Goal: Task Accomplishment & Management: Use online tool/utility

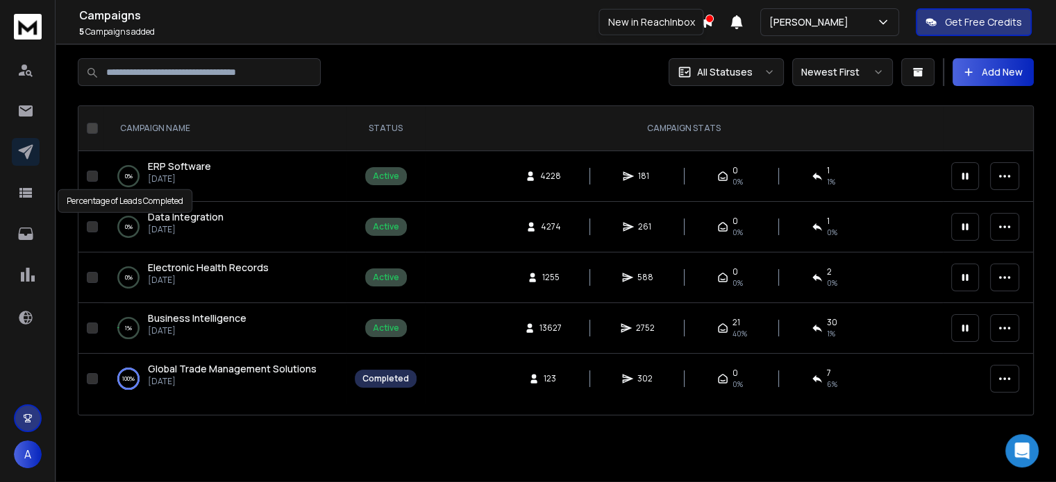
click at [709, 22] on icon at bounding box center [705, 22] width 11 height 11
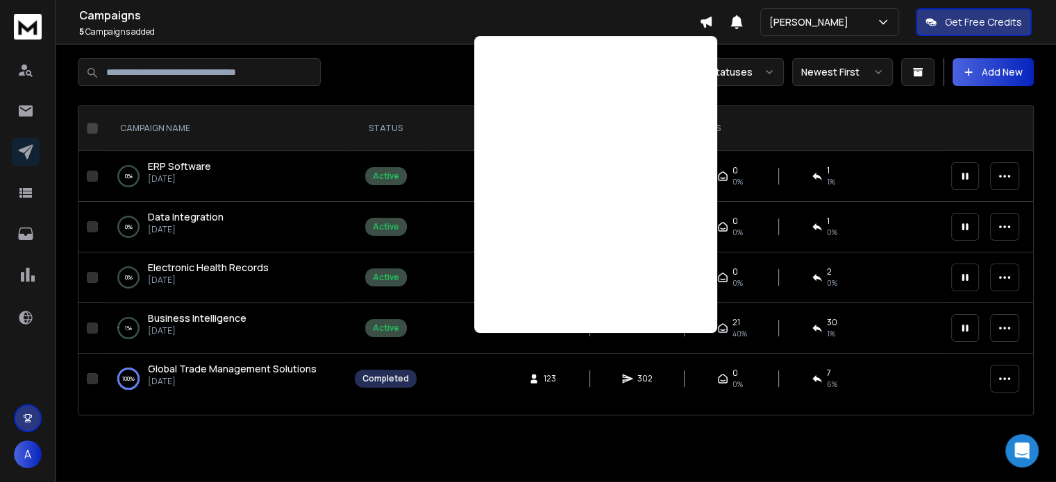
click at [623, 432] on div "Campaigns 5 Campaigns Added All Statuses Newest First Add New CAMPAIGN NAME STA…" at bounding box center [556, 299] width 956 height 482
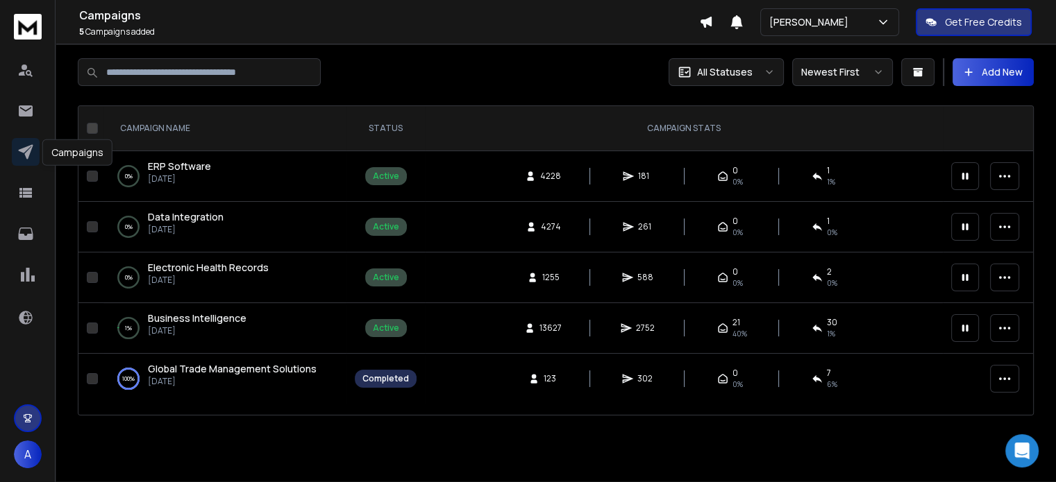
click at [23, 142] on link at bounding box center [26, 152] width 28 height 28
click at [22, 457] on span "A" at bounding box center [28, 455] width 28 height 28
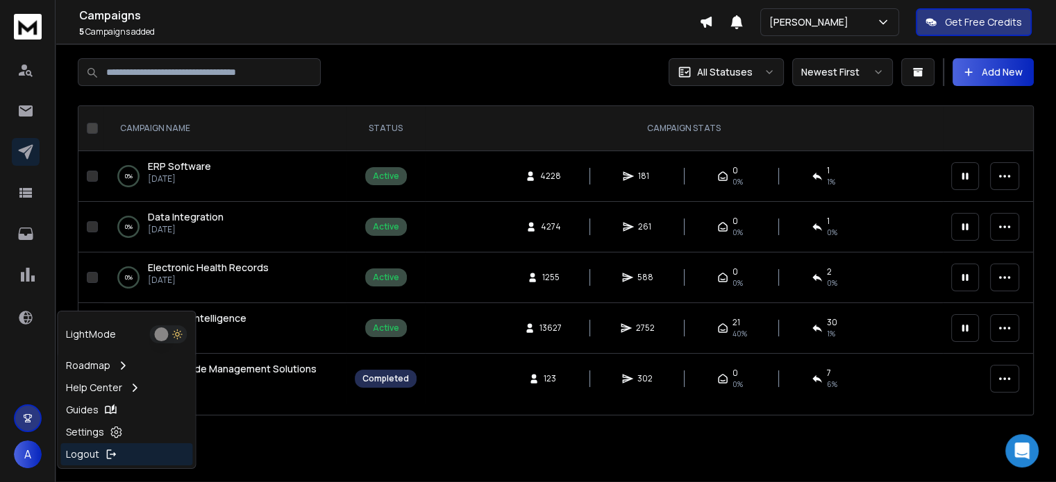
click at [84, 459] on p "Logout" at bounding box center [82, 455] width 33 height 14
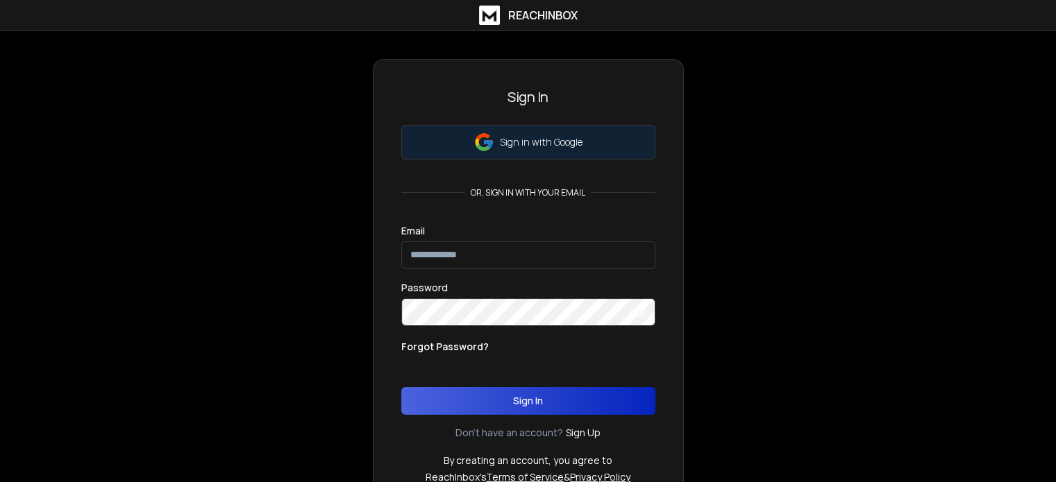
click at [519, 133] on button "Sign in with Google" at bounding box center [528, 142] width 254 height 35
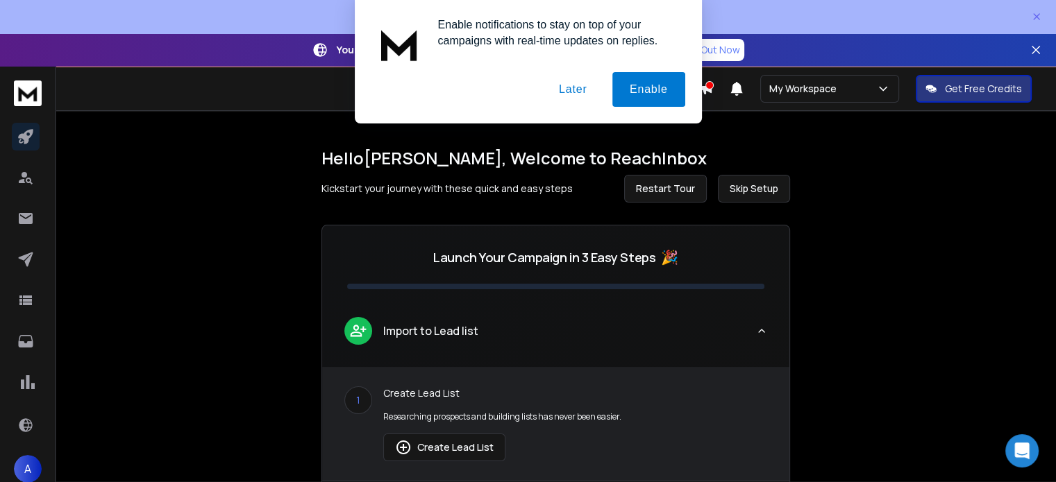
click at [570, 85] on button "Later" at bounding box center [572, 89] width 62 height 35
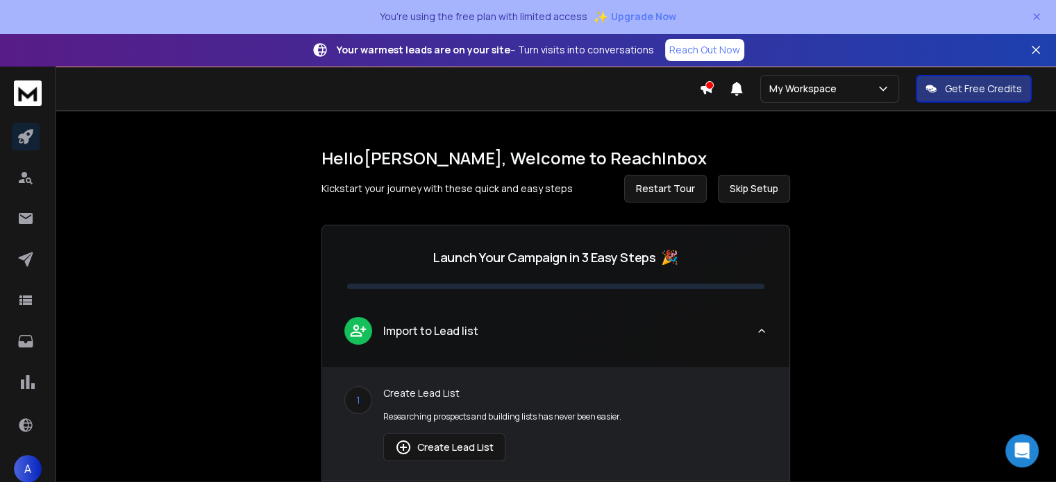
click at [1041, 44] on icon at bounding box center [1035, 50] width 12 height 12
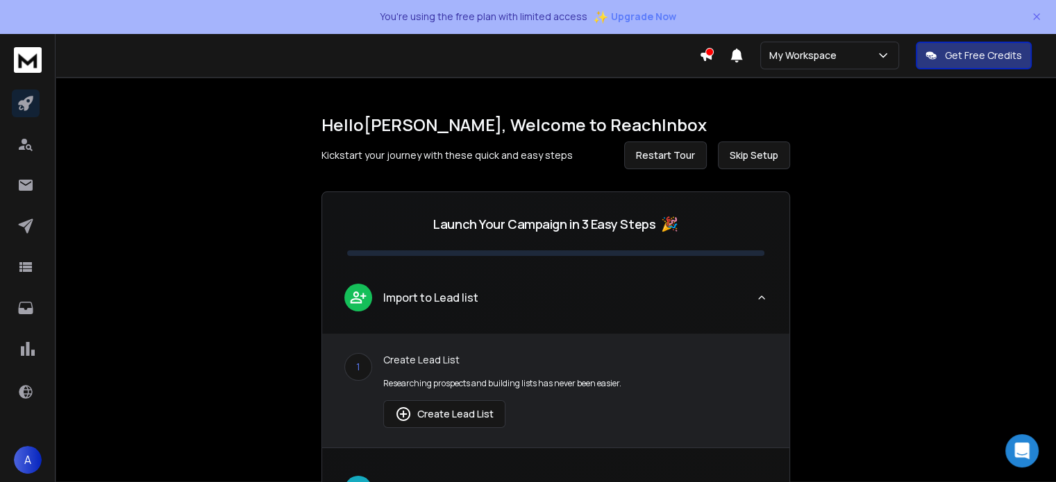
click at [912, 42] on div "My Workspace Get Free Credits" at bounding box center [865, 56] width 333 height 28
click at [860, 57] on div "My Workspace" at bounding box center [829, 56] width 121 height 14
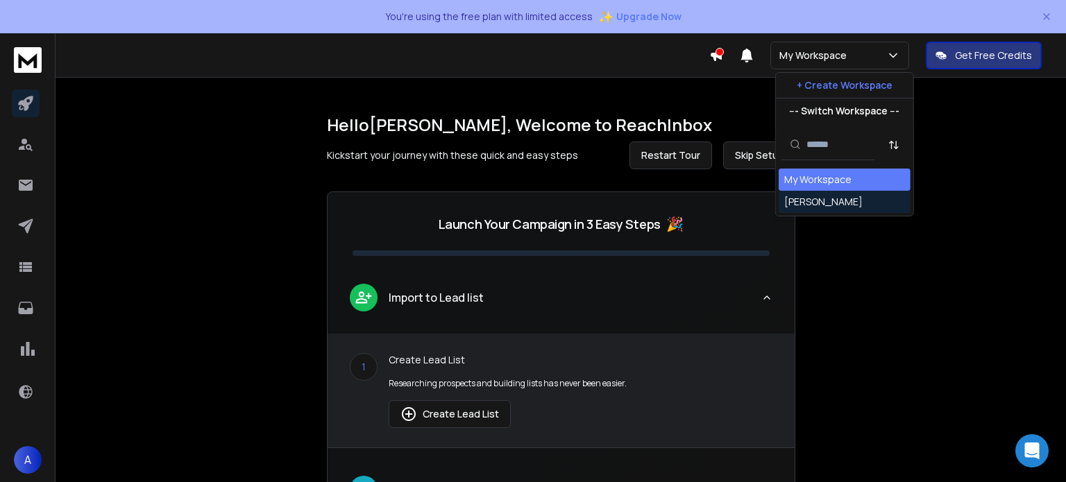
click at [799, 207] on div "Abdul Manan" at bounding box center [823, 202] width 78 height 14
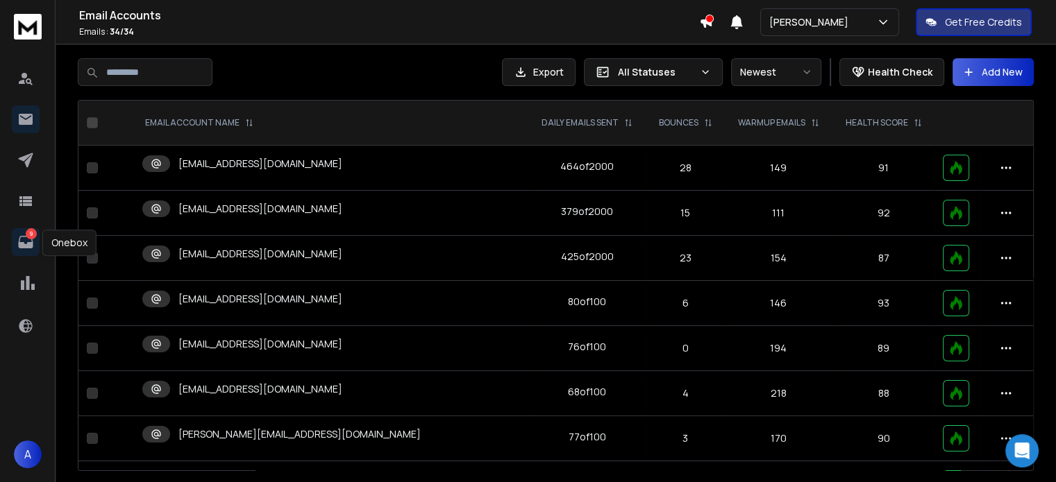
click at [28, 244] on icon at bounding box center [25, 242] width 15 height 12
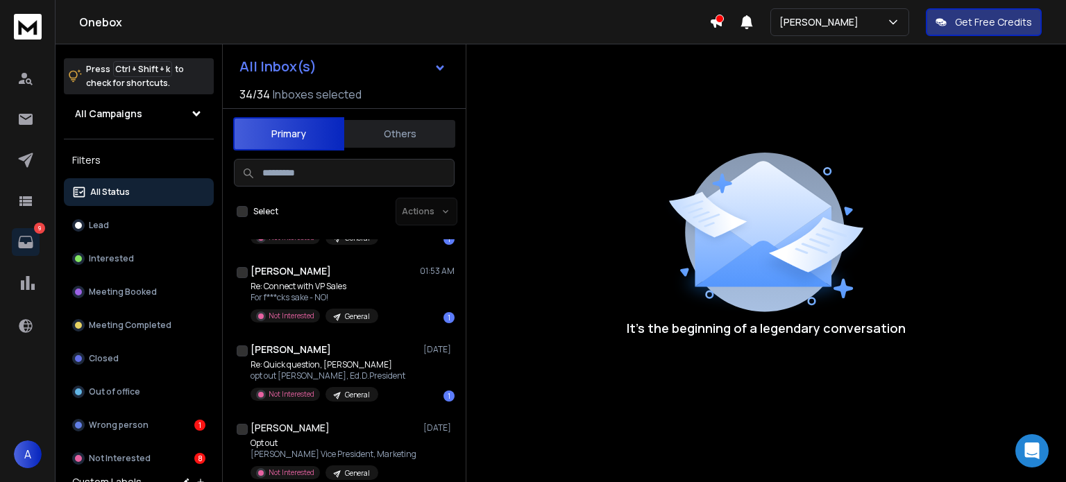
scroll to position [278, 0]
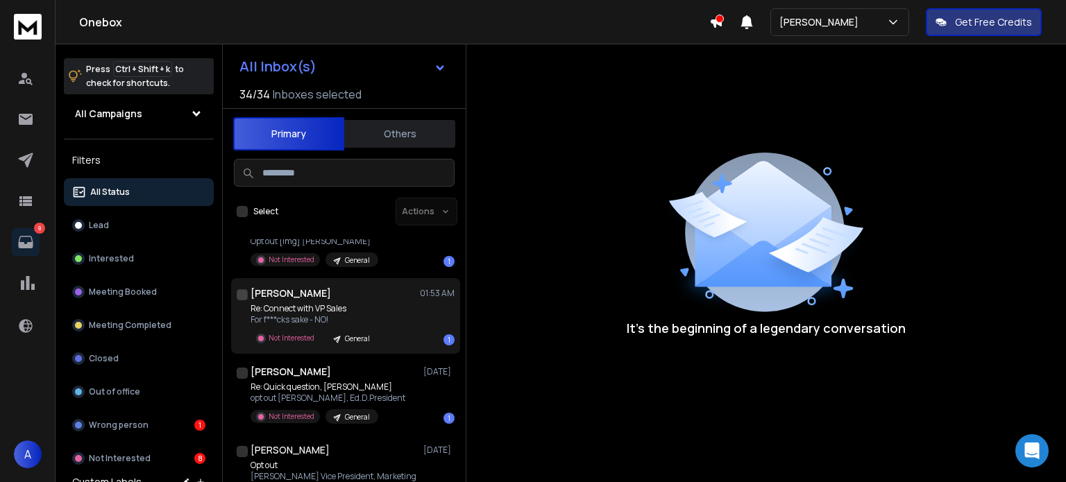
click at [388, 313] on div "Re: Connect with VP Sales For f***cks sake - NO! Not Interested General 1" at bounding box center [353, 324] width 204 height 42
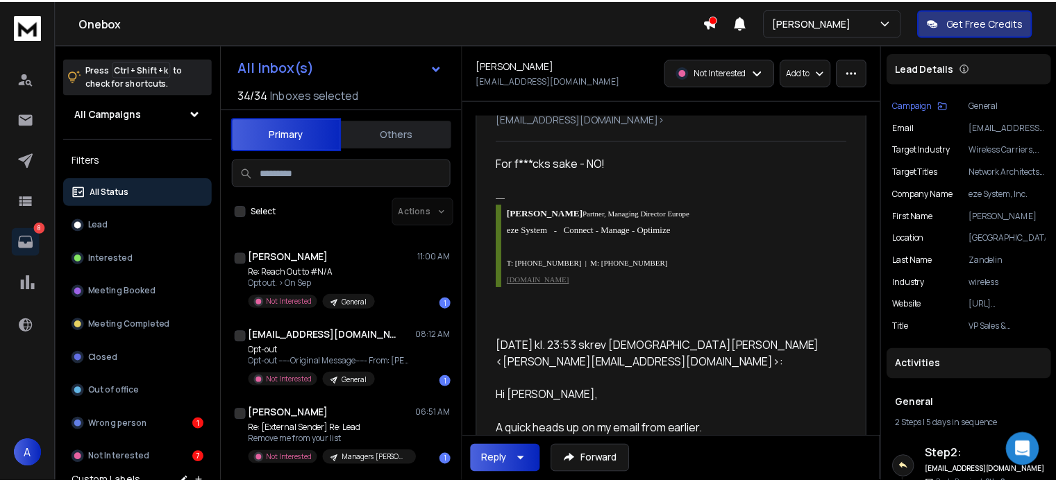
scroll to position [0, 0]
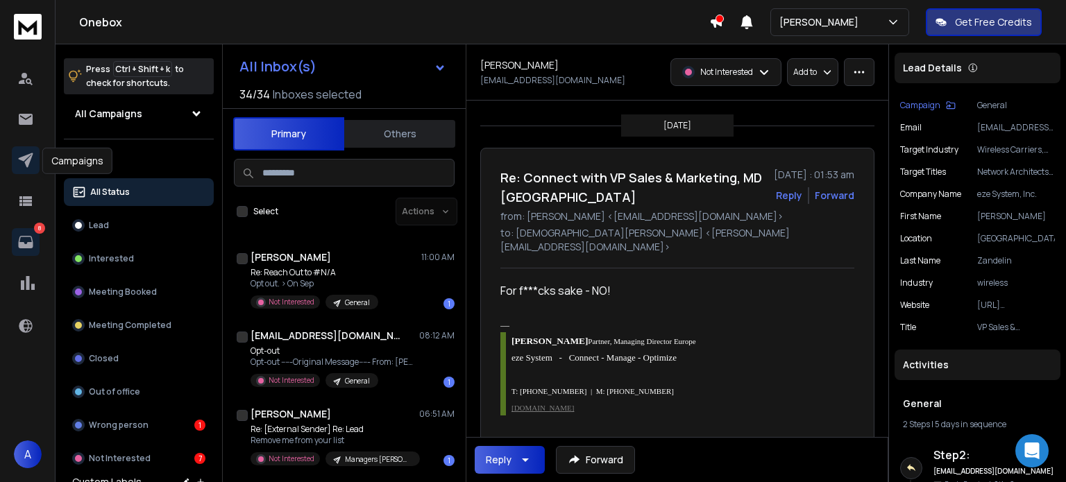
click at [29, 158] on icon at bounding box center [25, 160] width 15 height 15
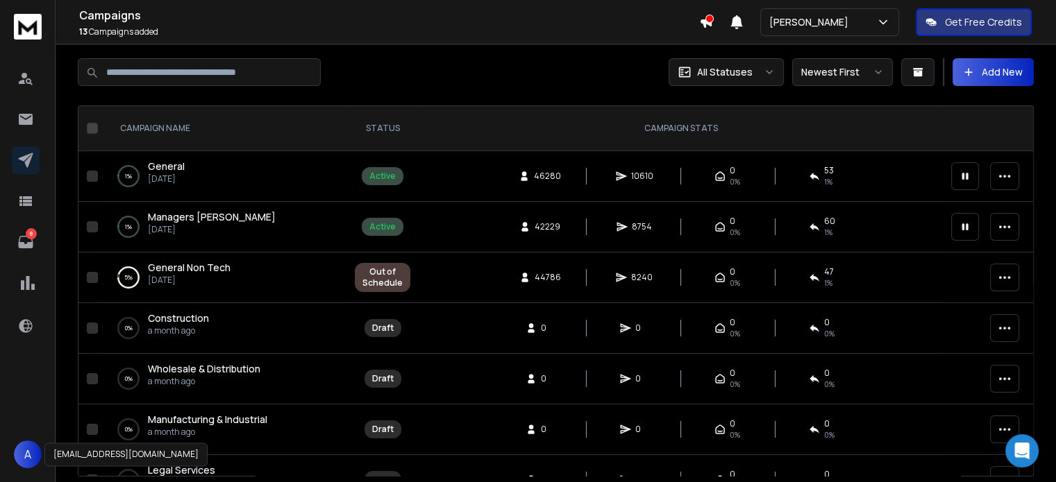
click at [19, 457] on span "A" at bounding box center [28, 455] width 28 height 28
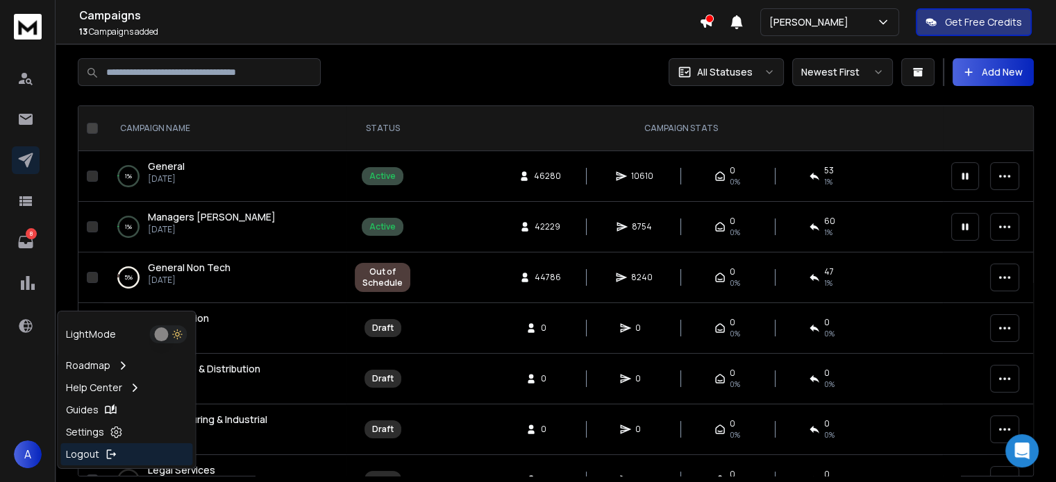
click at [87, 452] on p "Logout" at bounding box center [82, 455] width 33 height 14
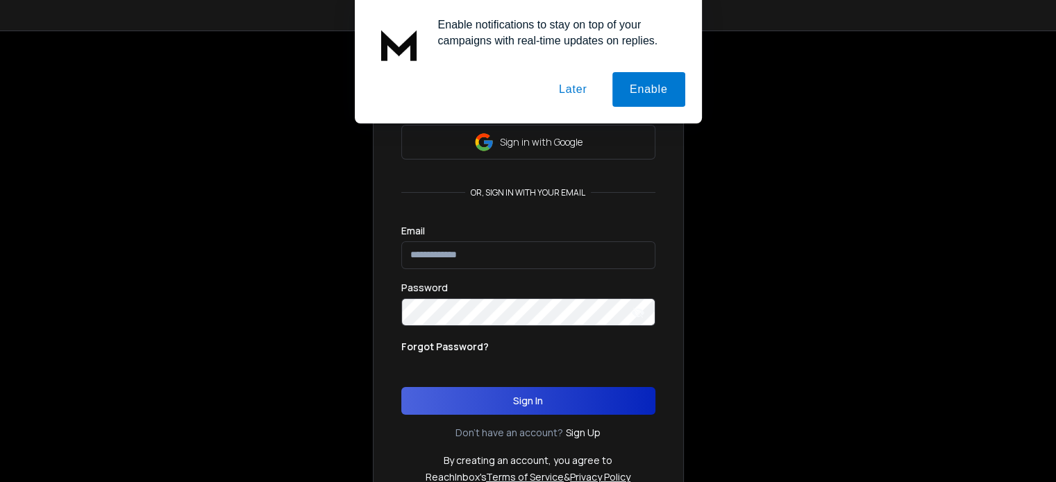
click at [576, 101] on button "Later" at bounding box center [572, 89] width 62 height 35
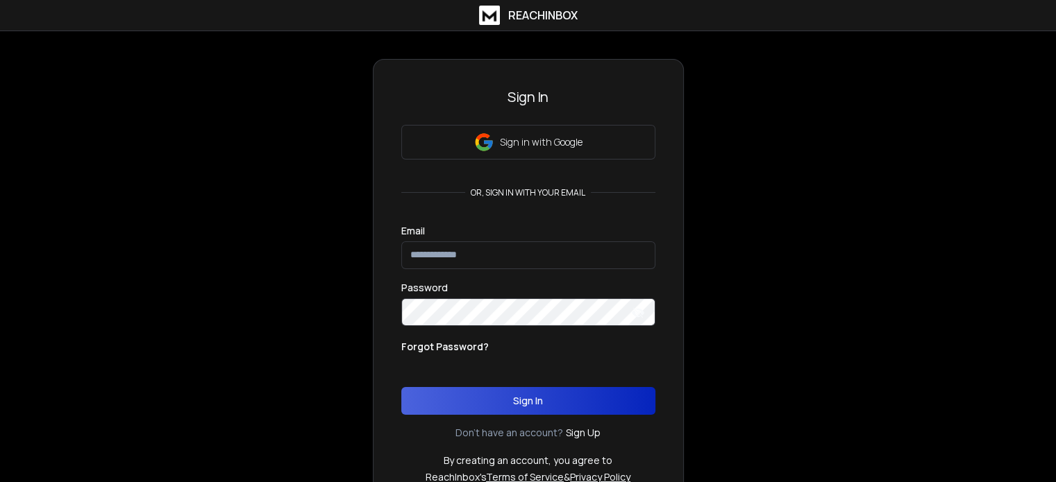
click at [522, 244] on input "email" at bounding box center [528, 256] width 254 height 28
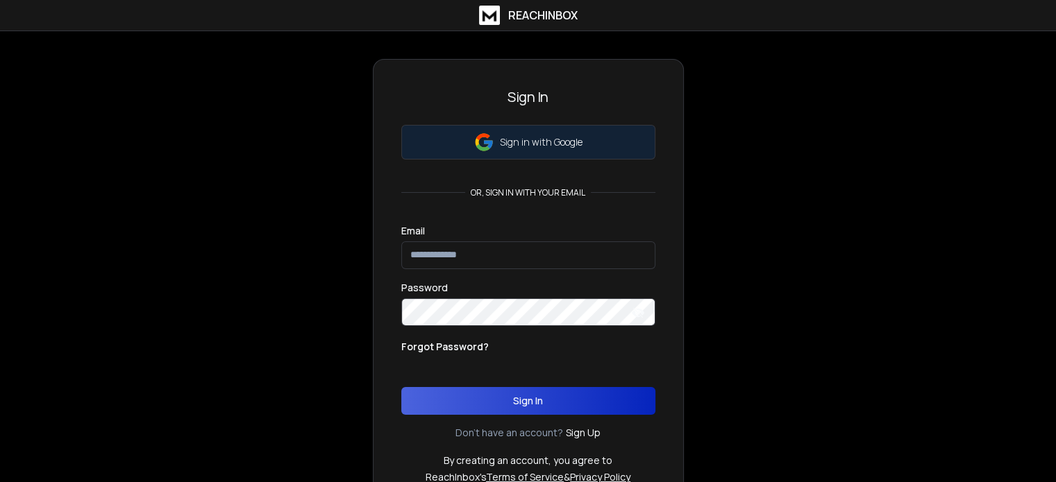
click at [559, 146] on p "Sign in with Google" at bounding box center [541, 142] width 83 height 14
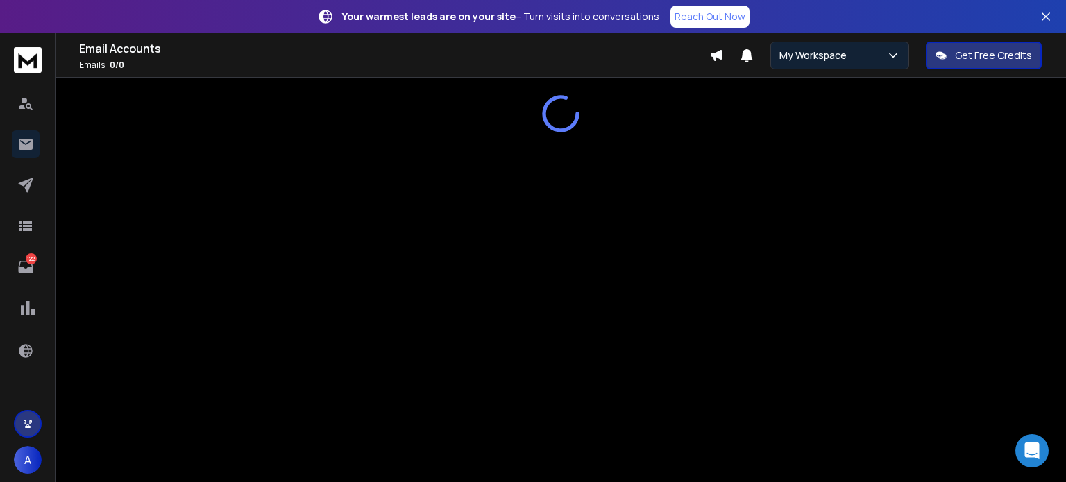
click at [809, 65] on button "My Workspace" at bounding box center [840, 56] width 139 height 28
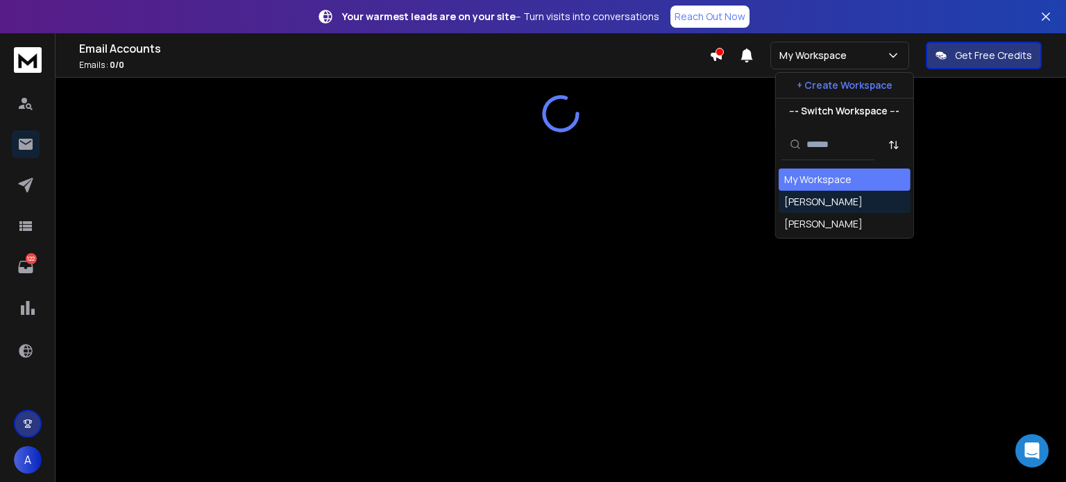
click at [809, 203] on div "[PERSON_NAME]" at bounding box center [845, 202] width 132 height 22
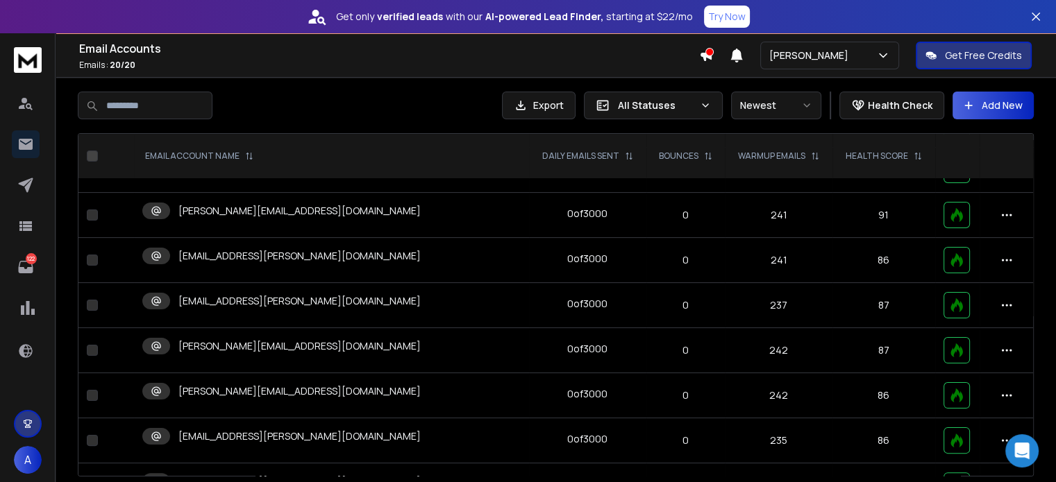
scroll to position [612, 0]
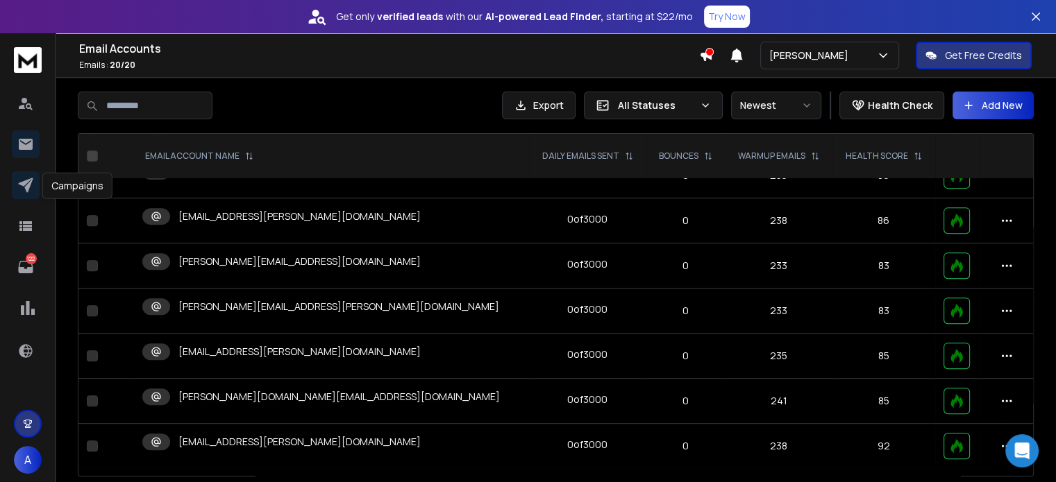
click at [27, 182] on icon at bounding box center [25, 185] width 15 height 15
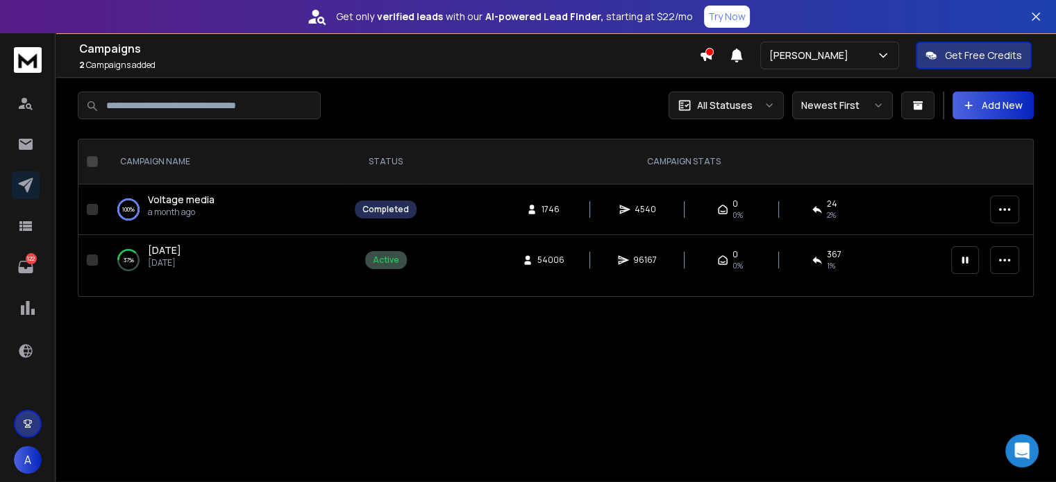
click at [330, 265] on div "37 % [DATE] [DATE]" at bounding box center [224, 260] width 215 height 33
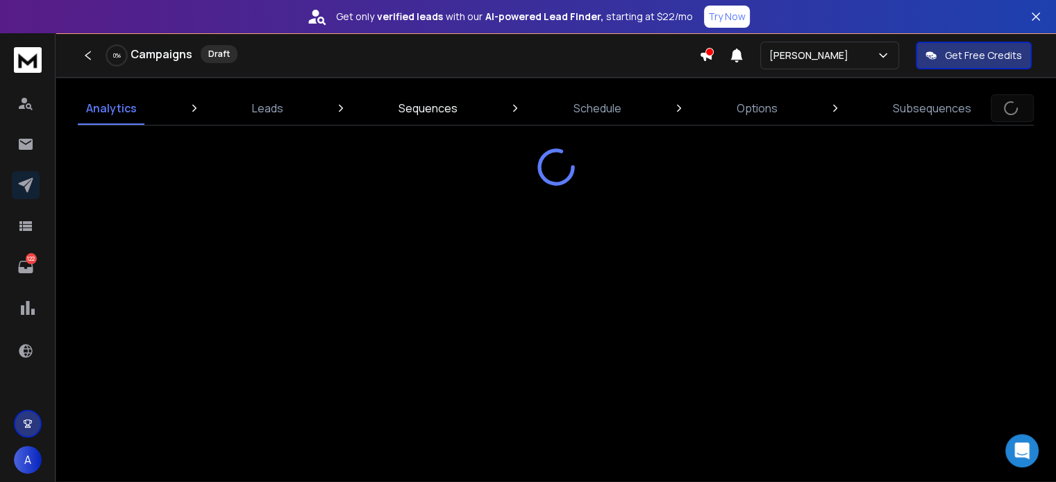
click at [435, 114] on p "Sequences" at bounding box center [427, 108] width 59 height 17
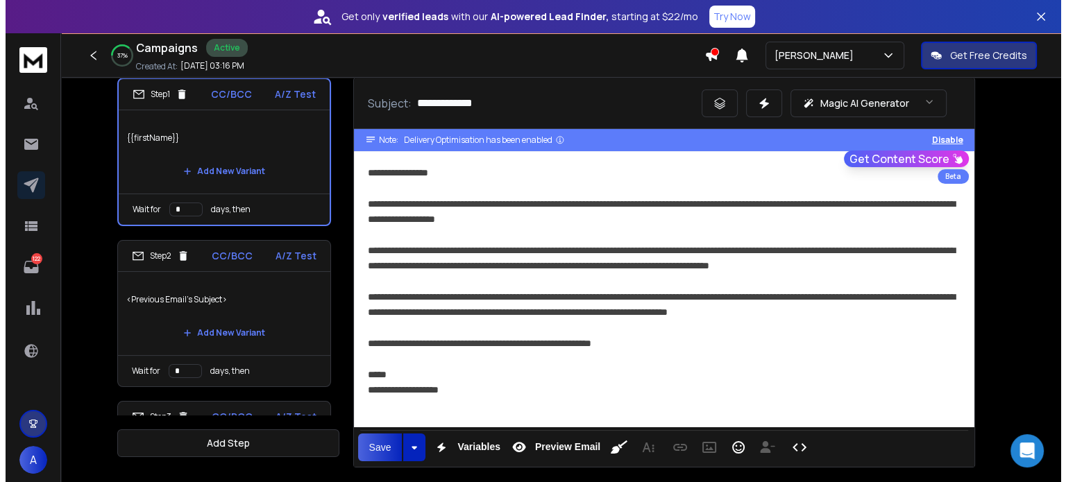
scroll to position [96, 0]
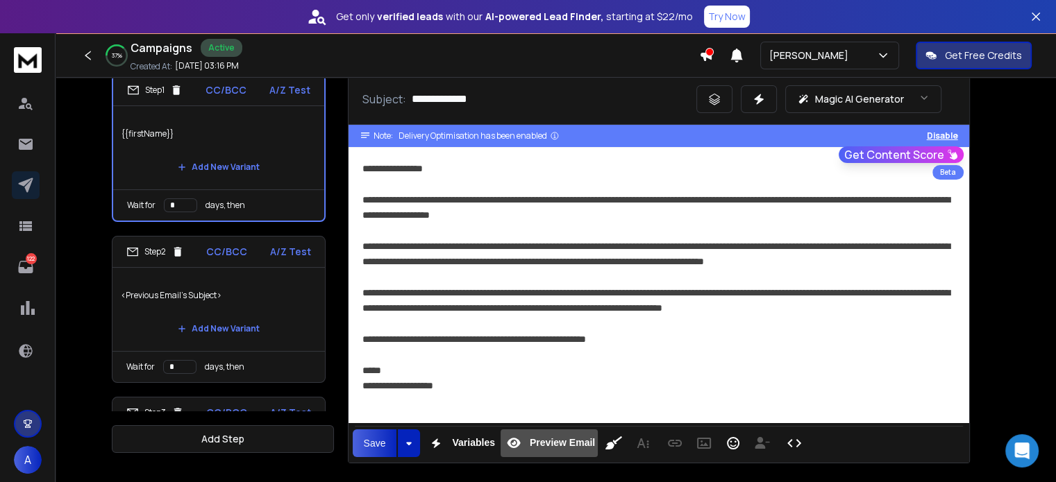
click at [540, 448] on span "Preview Email" at bounding box center [562, 443] width 71 height 12
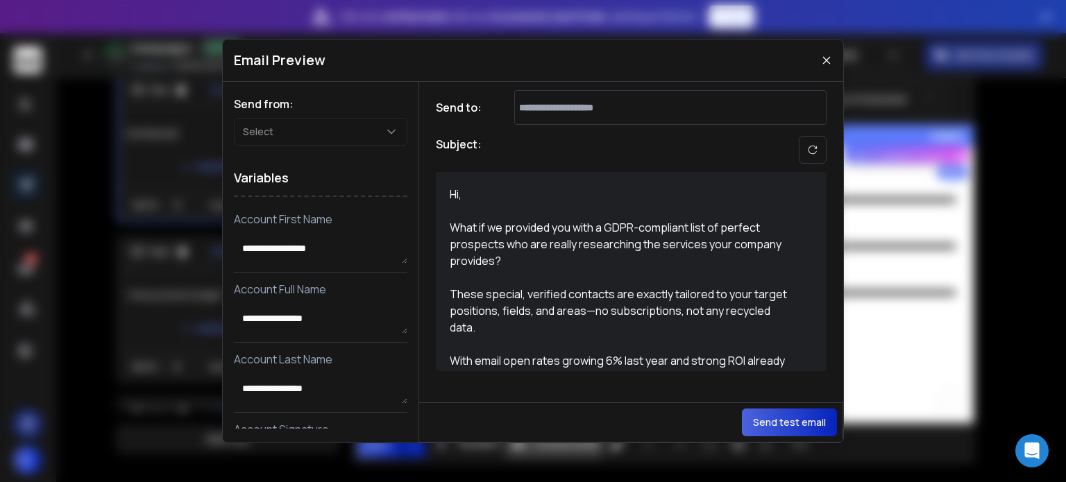
type textarea "*********"
type textarea "**********"
type textarea "**"
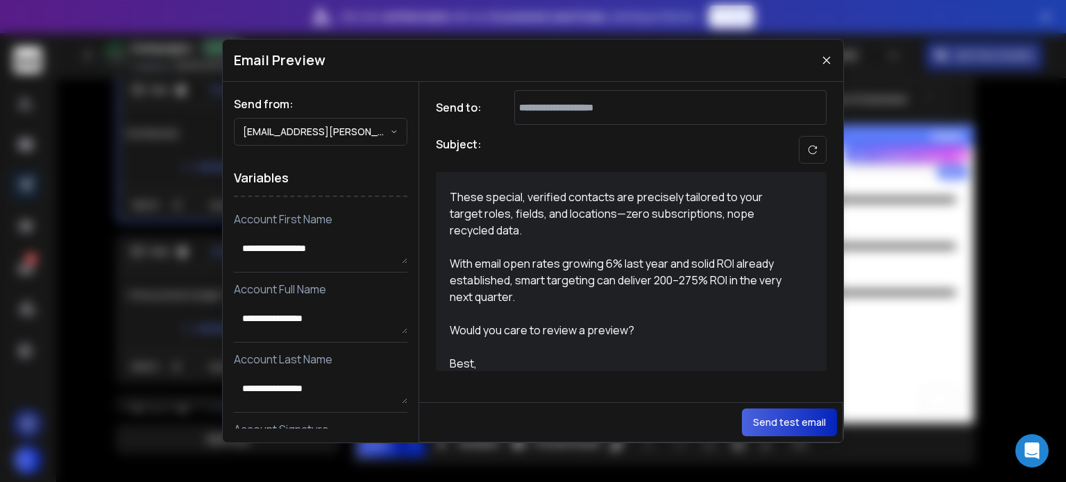
scroll to position [0, 0]
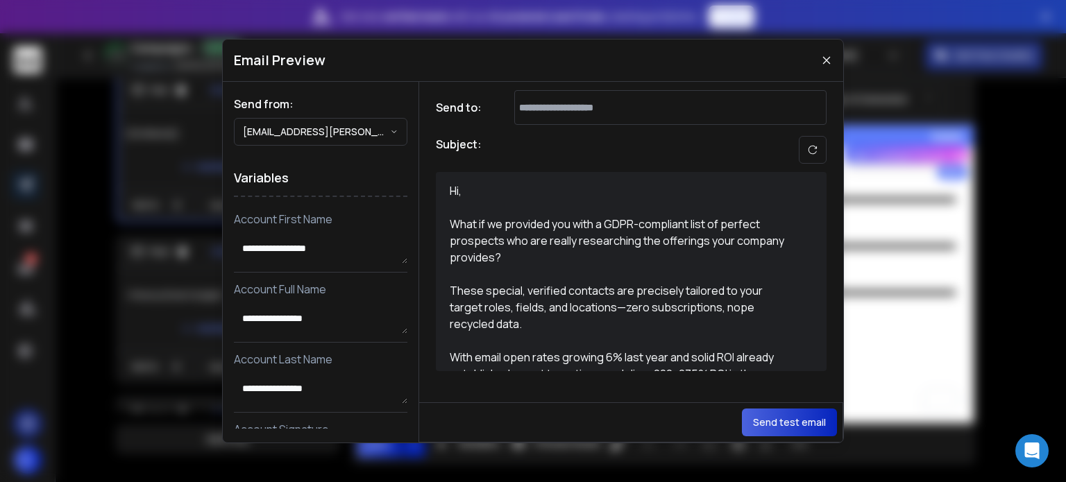
type textarea "***"
type textarea "**********"
type textarea "*******"
type textarea "**********"
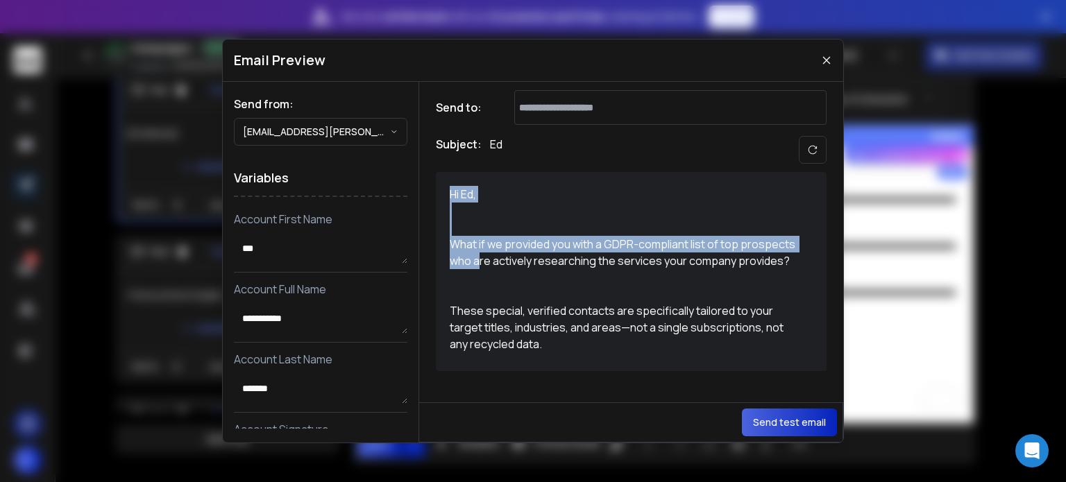
drag, startPoint x: 637, startPoint y: 319, endPoint x: 482, endPoint y: 269, distance: 162.7
click at [482, 269] on div "Hi Ed, What if we provided you with a GDPR-compliant list of top prospects who …" at bounding box center [623, 272] width 347 height 172
click at [457, 237] on div "Hi Ed, What if we provided you with a GDPR-compliant list of top prospects who …" at bounding box center [623, 272] width 347 height 172
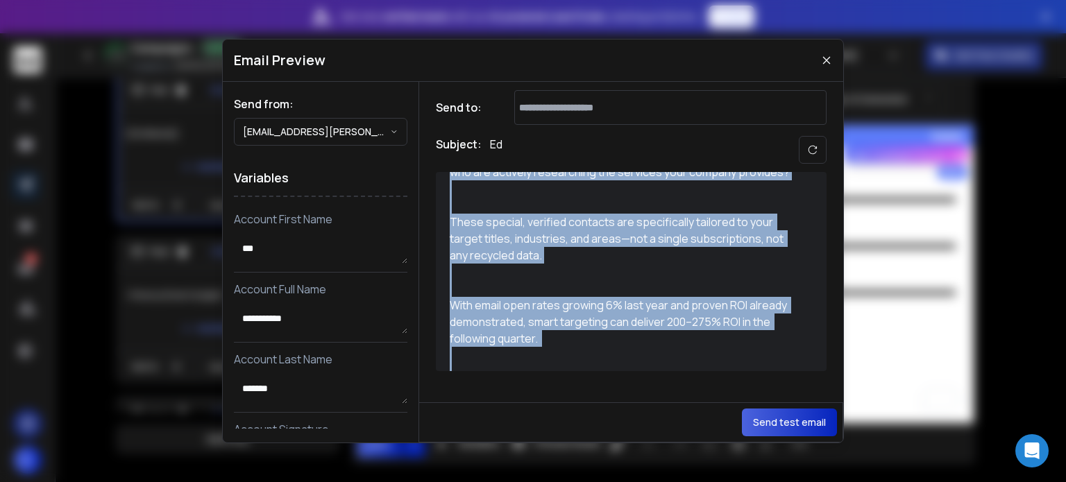
scroll to position [278, 0]
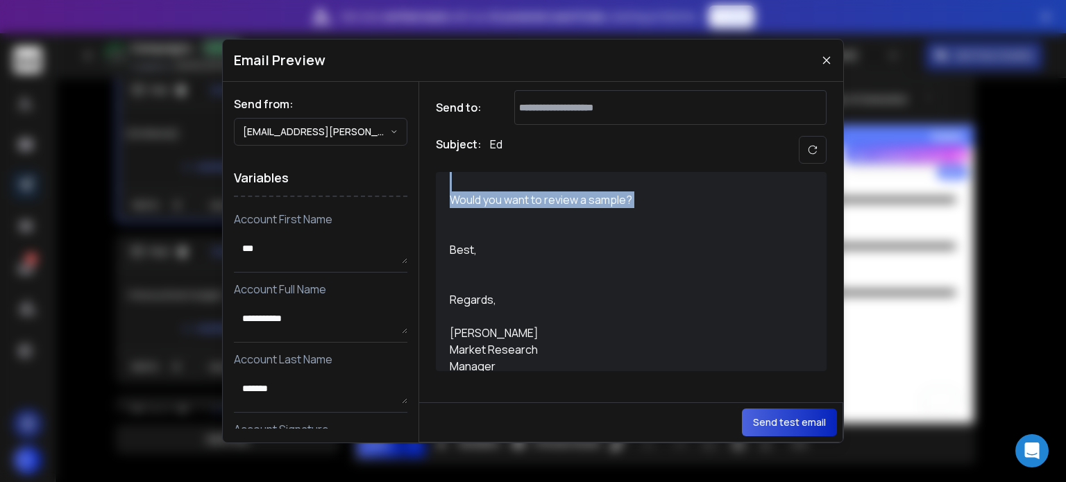
drag, startPoint x: 454, startPoint y: 241, endPoint x: 625, endPoint y: 210, distance: 174.3
click at [625, 210] on div "Hi Ed, What if we provided you with a GDPR-compliant list of top prospects who …" at bounding box center [631, 272] width 391 height 200
copy div "What if we provided you with a GDPR-compliant list of top prospects who are act…"
type textarea "**********"
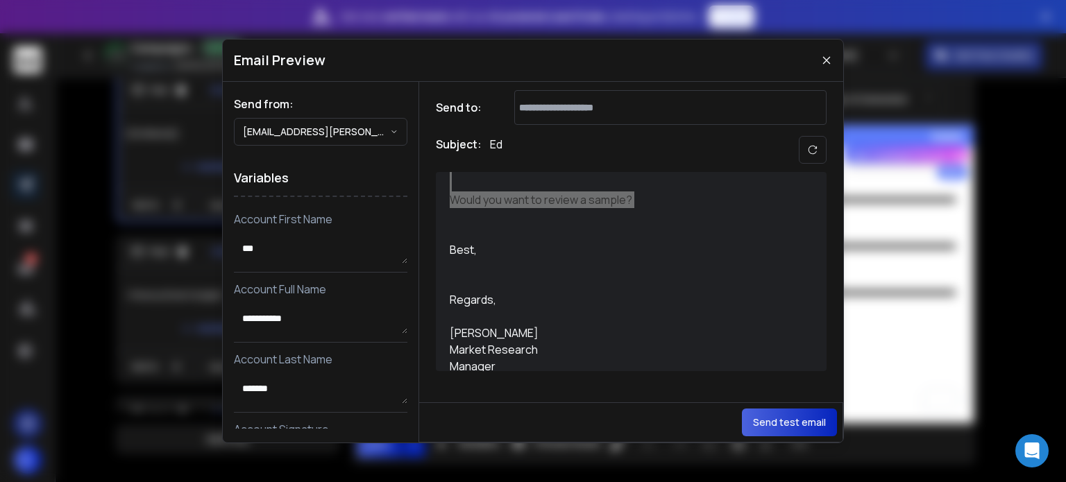
type textarea "***"
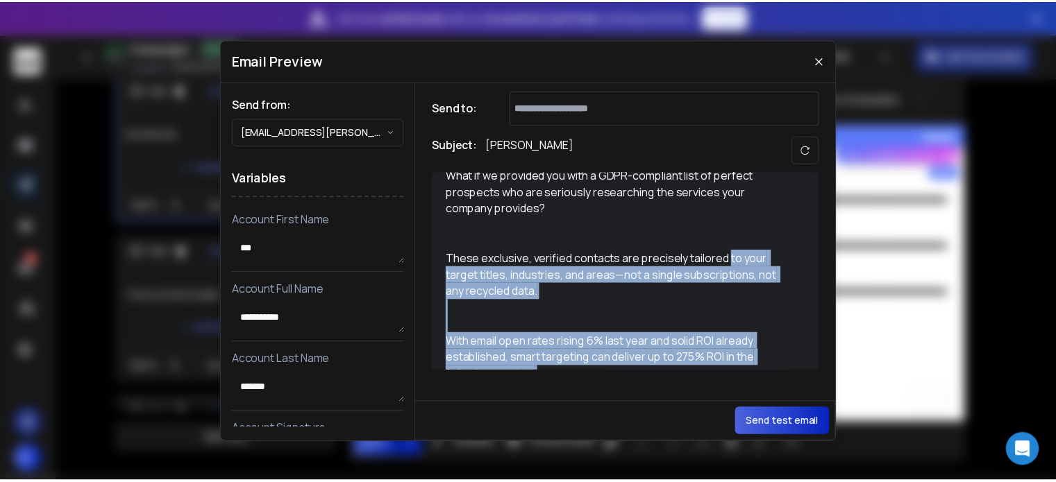
scroll to position [0, 0]
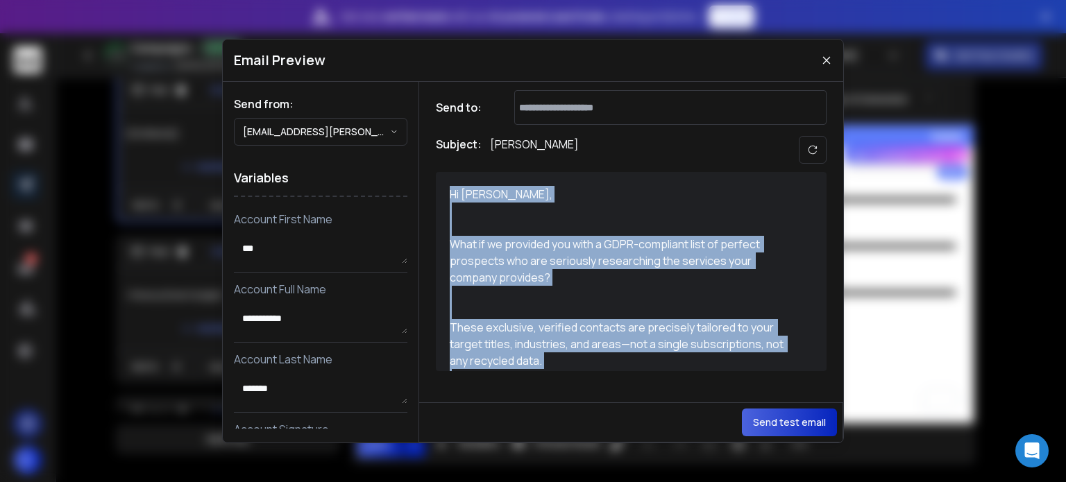
drag, startPoint x: 514, startPoint y: 333, endPoint x: 438, endPoint y: 199, distance: 153.3
click at [438, 199] on div "Send to: Subject: Joe Hi Joe, What if we provided you with a GDPR-compliant lis…" at bounding box center [631, 227] width 424 height 290
copy div "Hi Joe, What if we provided you with a GDPR-compliant list of perfect prospects…"
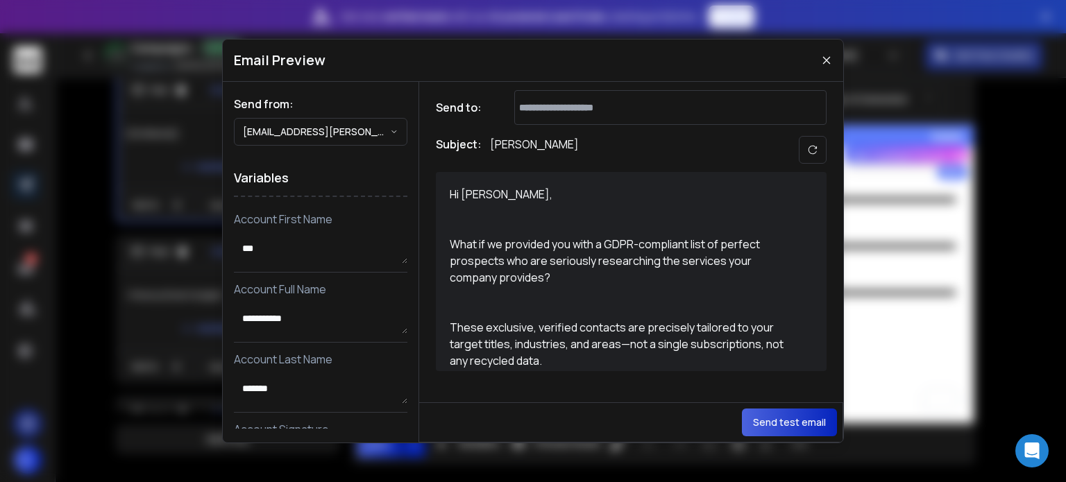
click at [827, 58] on icon at bounding box center [826, 60] width 11 height 11
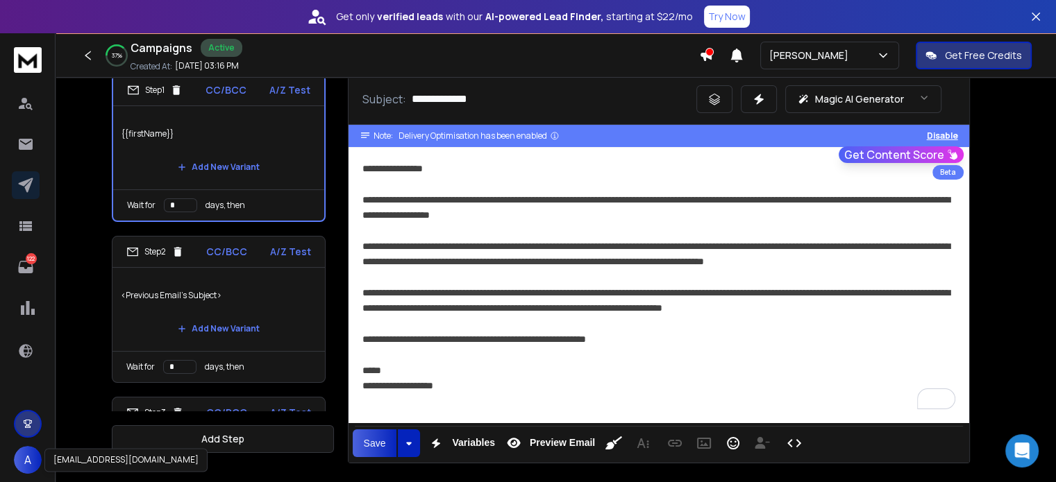
click at [31, 463] on span "A" at bounding box center [28, 460] width 28 height 28
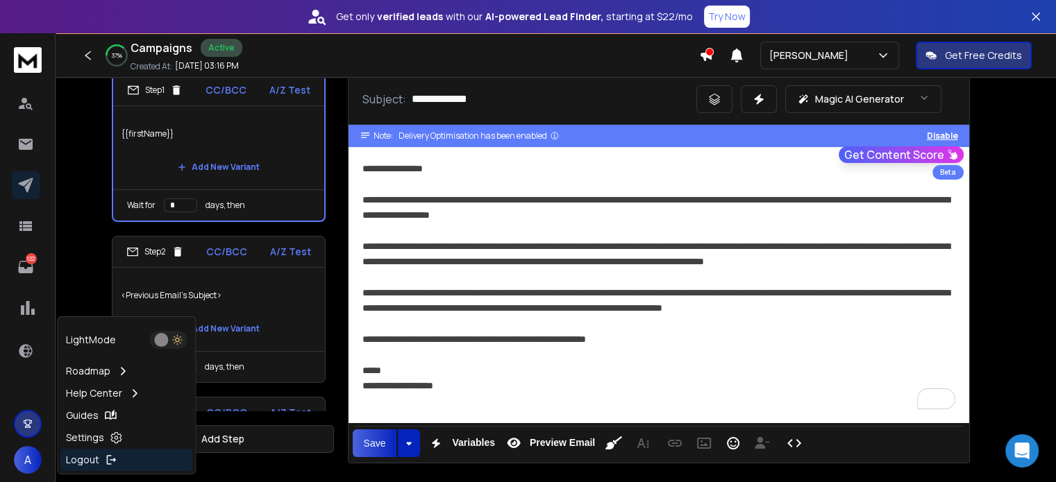
click at [99, 452] on div "Logout" at bounding box center [126, 460] width 132 height 22
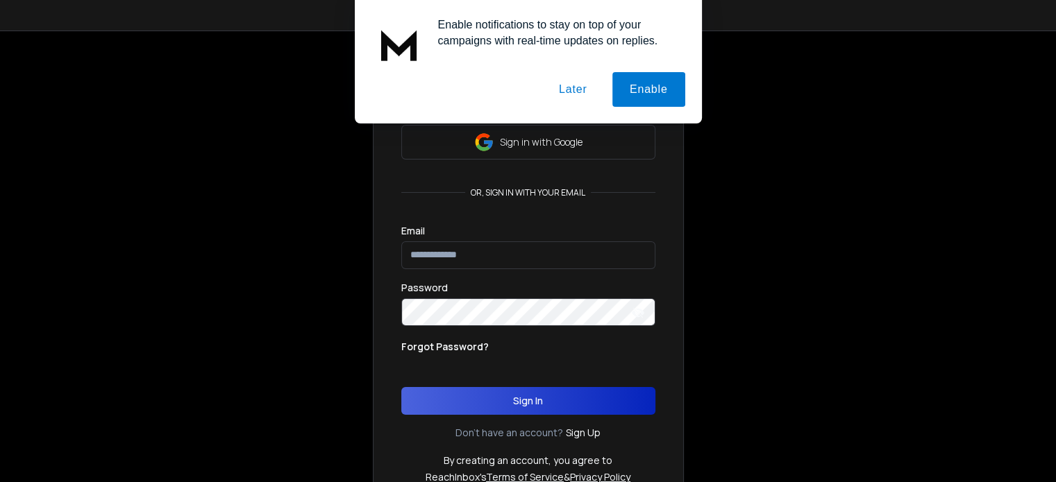
click at [582, 106] on button "Later" at bounding box center [572, 89] width 62 height 35
